Goal: Find specific page/section: Find specific page/section

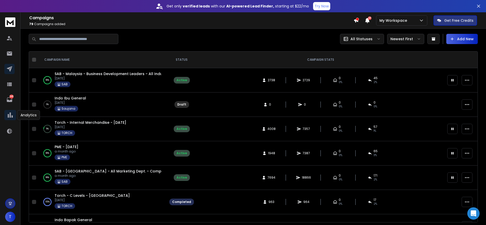
click at [5, 119] on link at bounding box center [10, 115] width 12 height 12
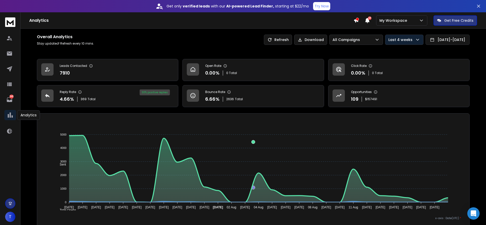
click at [389, 41] on p "Last 4 weeks" at bounding box center [402, 39] width 26 height 5
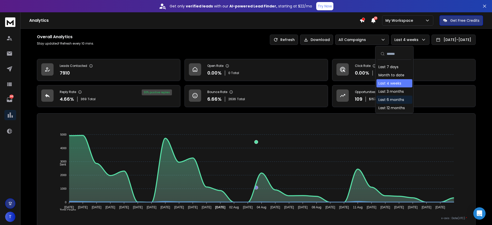
click at [391, 100] on div "Last 6 months" at bounding box center [392, 99] width 26 height 5
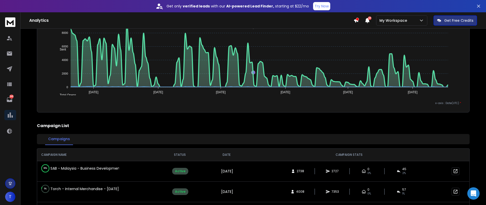
scroll to position [115, 0]
click at [12, 69] on icon at bounding box center [9, 69] width 6 height 6
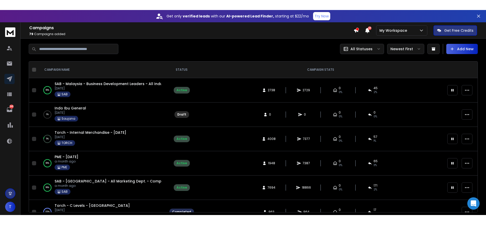
scroll to position [38, 0]
